Goal: Task Accomplishment & Management: Manage account settings

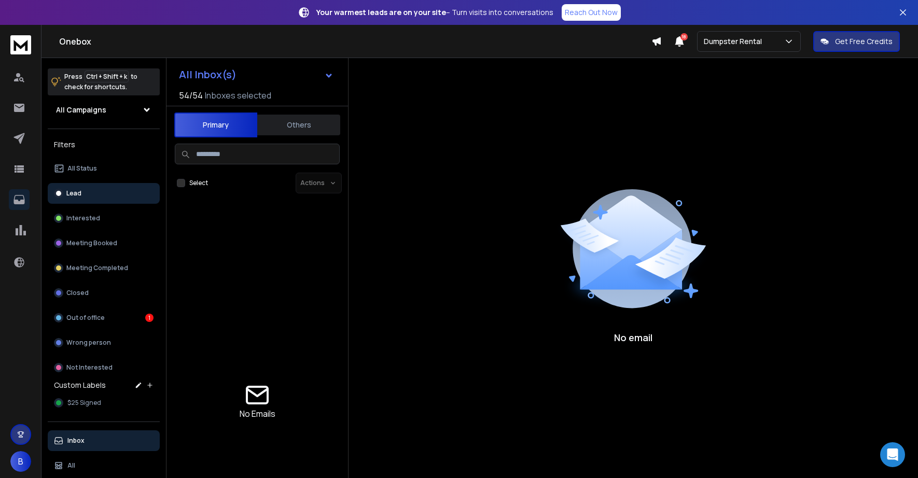
click at [220, 133] on button "Primary" at bounding box center [215, 125] width 83 height 25
click at [74, 166] on p "All Status" at bounding box center [82, 168] width 30 height 8
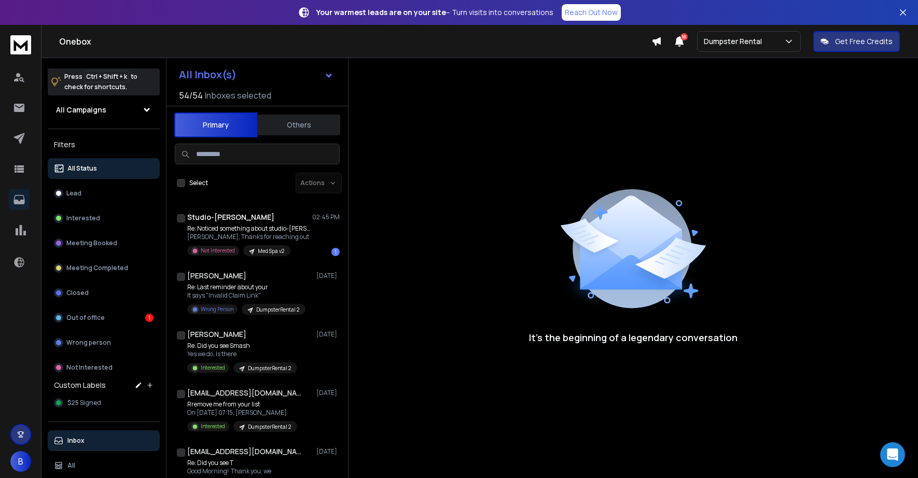
click at [185, 181] on div "Select" at bounding box center [192, 183] width 31 height 8
click at [182, 181] on button "Select" at bounding box center [181, 183] width 8 height 8
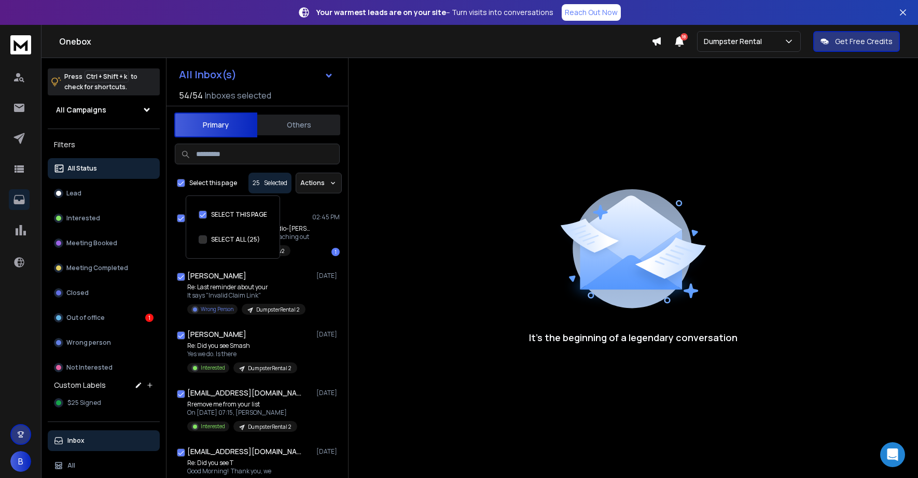
click at [209, 237] on div "SELECT ALL (25)" at bounding box center [233, 239] width 68 height 8
click at [205, 237] on button "SELECT THIS PAGE" at bounding box center [203, 239] width 8 height 8
click at [329, 187] on icon "button" at bounding box center [333, 183] width 8 height 8
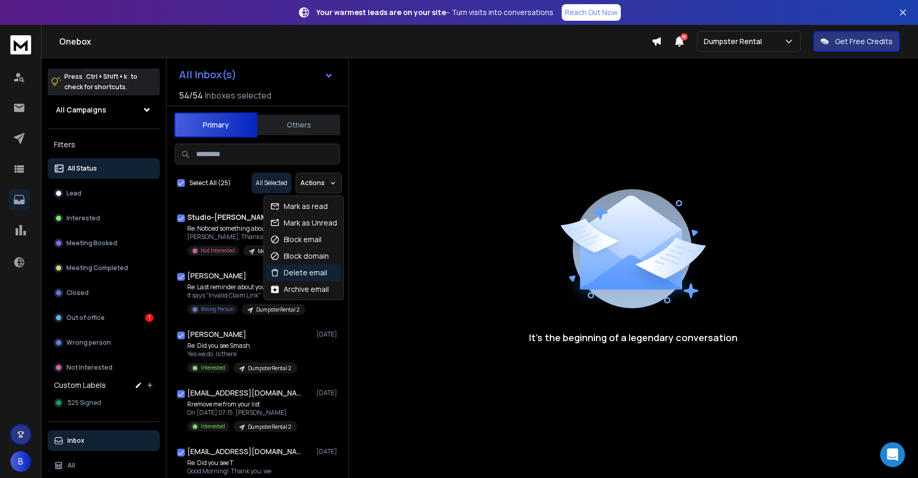
click at [325, 270] on div "Delete email" at bounding box center [298, 273] width 57 height 10
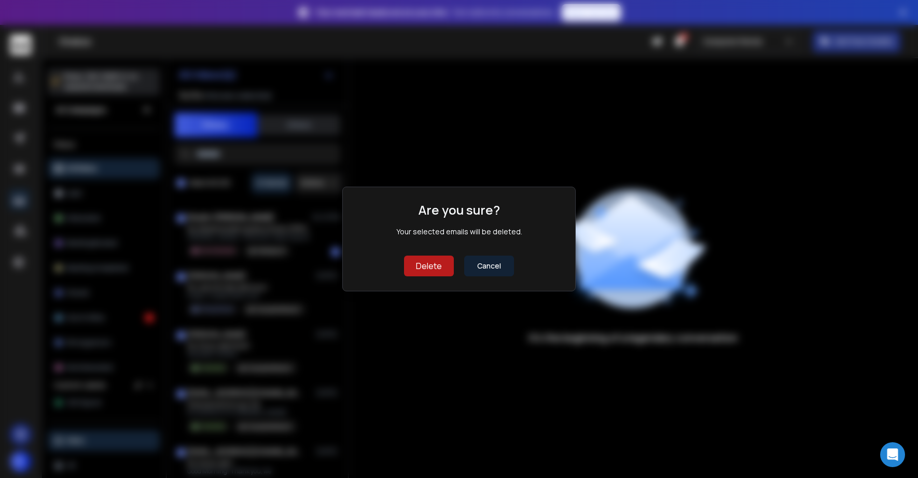
click at [439, 260] on button "Delete" at bounding box center [429, 266] width 50 height 21
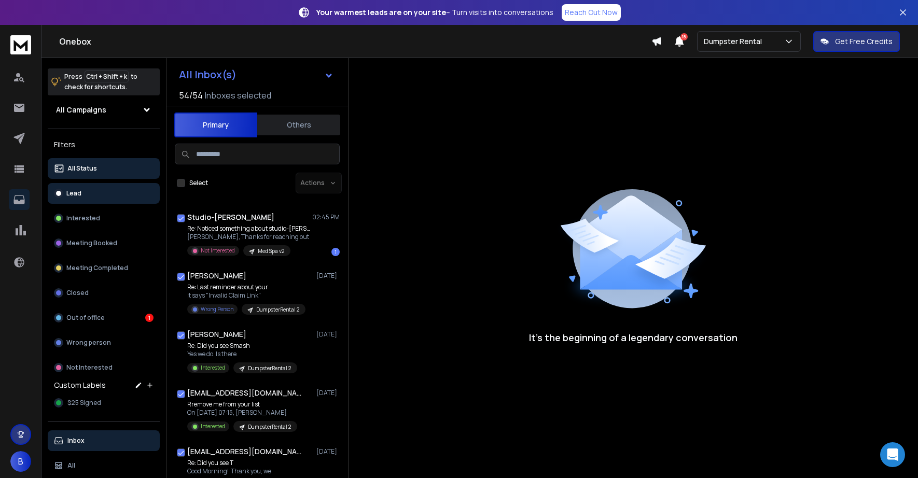
click at [85, 190] on button "Lead" at bounding box center [104, 193] width 112 height 21
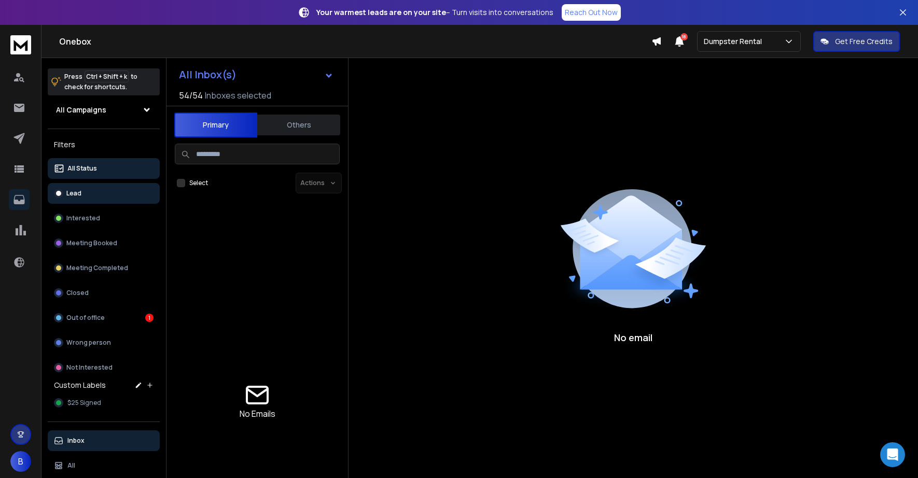
click at [78, 171] on p "All Status" at bounding box center [82, 168] width 30 height 8
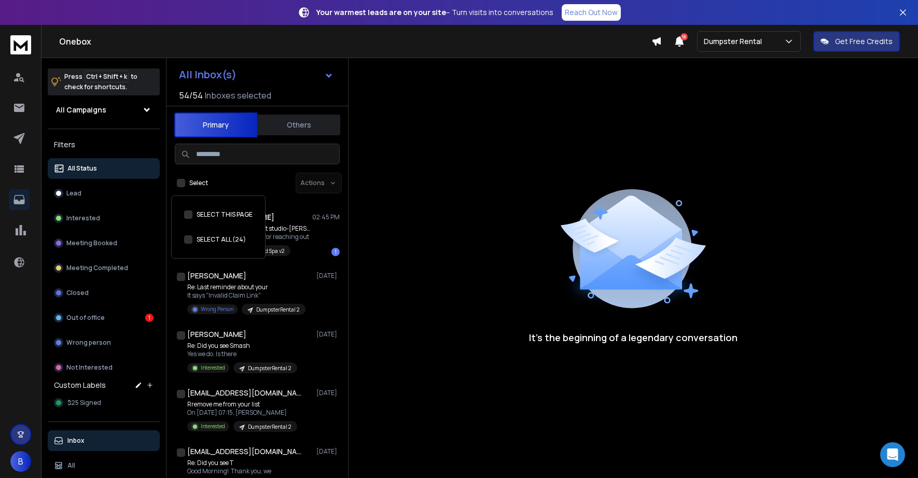
click at [187, 241] on button "SELECT THIS PAGE" at bounding box center [188, 239] width 8 height 8
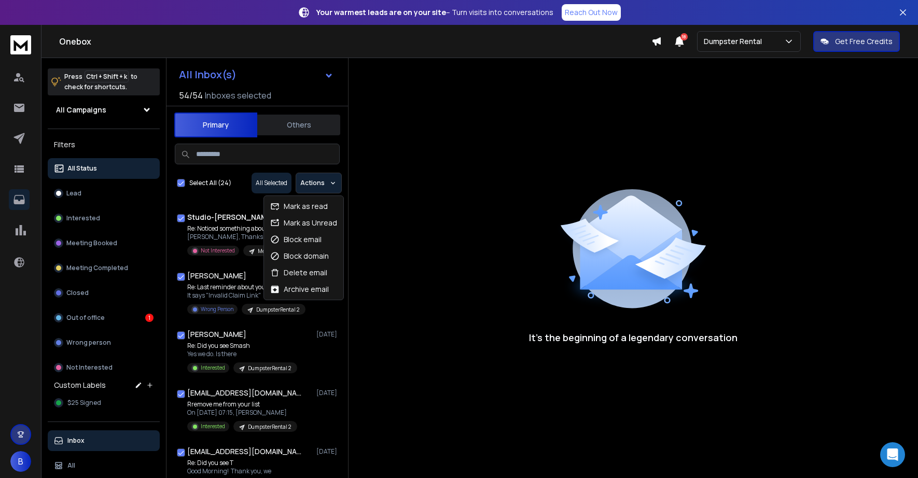
click at [335, 182] on icon "button" at bounding box center [333, 183] width 8 height 8
click at [325, 268] on div "Delete email" at bounding box center [298, 273] width 57 height 10
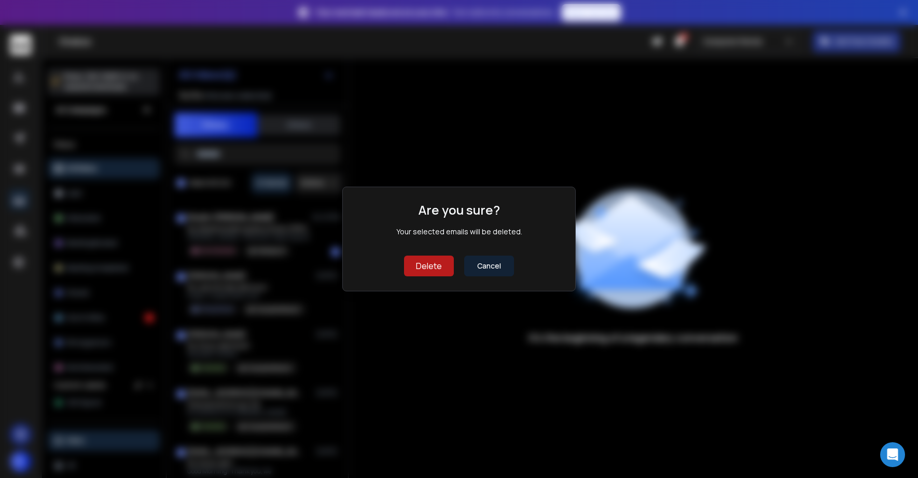
click at [433, 266] on button "Delete" at bounding box center [429, 266] width 50 height 21
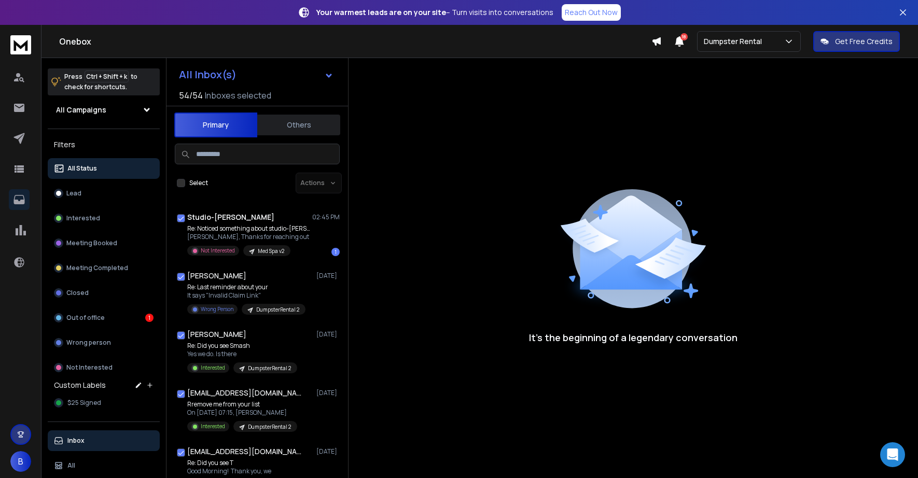
click at [906, 145] on div "It’s the beginning of a legendary conversation" at bounding box center [632, 261] width 569 height 406
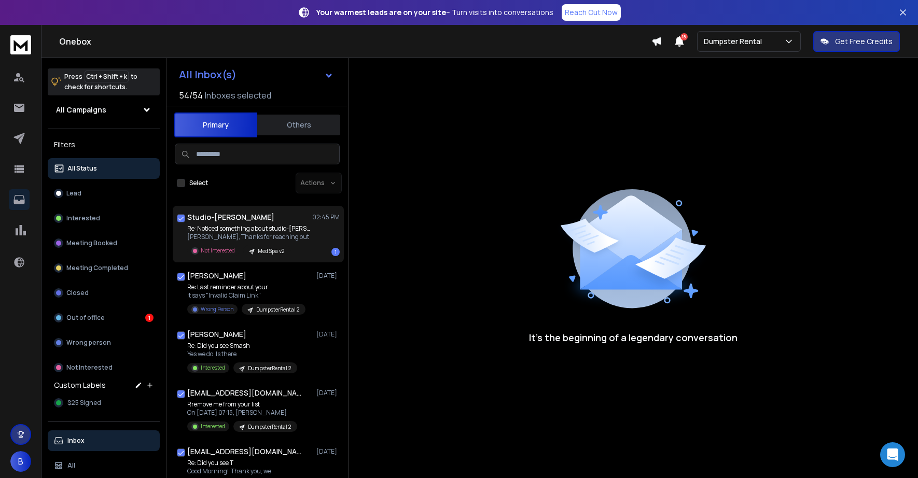
click at [264, 242] on div "Re: Noticed something about studio-[PERSON_NAME], Thanks for reaching out Not I…" at bounding box center [249, 240] width 124 height 32
